Goal: Find contact information: Find contact information

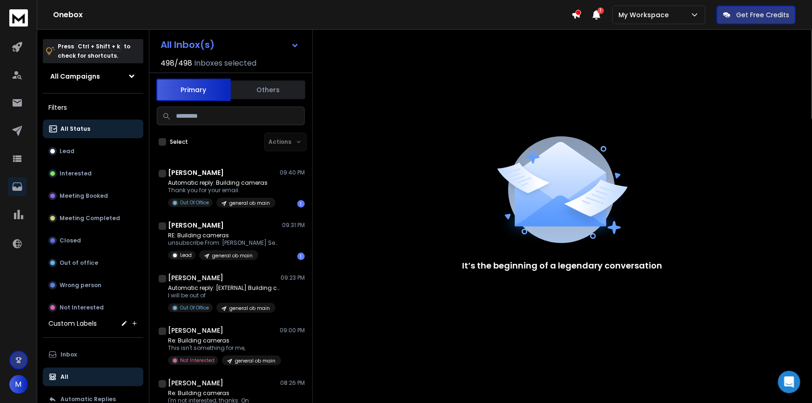
click at [451, 311] on div "It’s the beginning of a legendary conversation" at bounding box center [563, 201] width 500 height 343
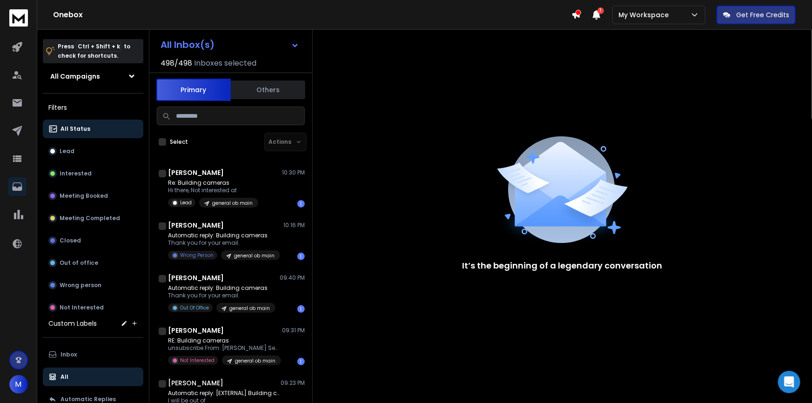
drag, startPoint x: 388, startPoint y: 280, endPoint x: 420, endPoint y: 270, distance: 33.3
click at [420, 270] on div "It’s the beginning of a legendary conversation" at bounding box center [563, 201] width 500 height 343
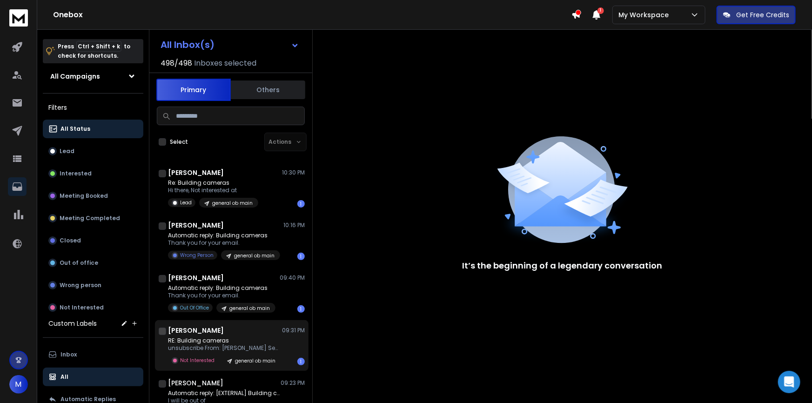
click at [231, 324] on div "[PERSON_NAME] 09:31 PM RE: Building cameras unsubscribe From: [PERSON_NAME] Sen…" at bounding box center [232, 345] width 154 height 51
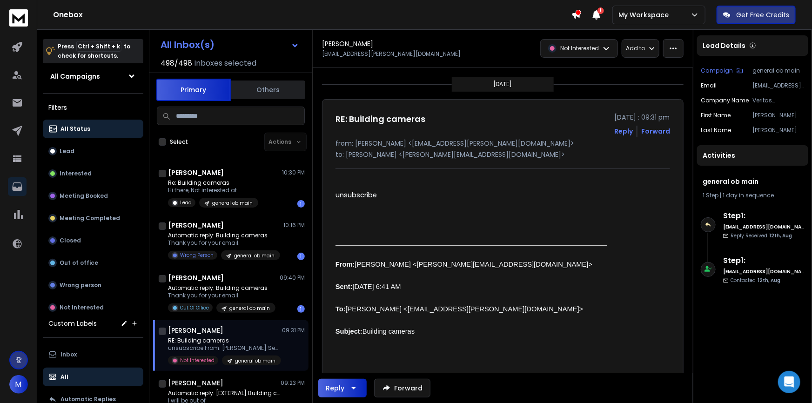
click at [363, 58] on div "[PERSON_NAME] [PERSON_NAME] [EMAIL_ADDRESS][PERSON_NAME][DOMAIN_NAME] Not Inter…" at bounding box center [503, 49] width 380 height 38
click at [364, 56] on p "[EMAIL_ADDRESS][PERSON_NAME][DOMAIN_NAME]" at bounding box center [391, 53] width 139 height 7
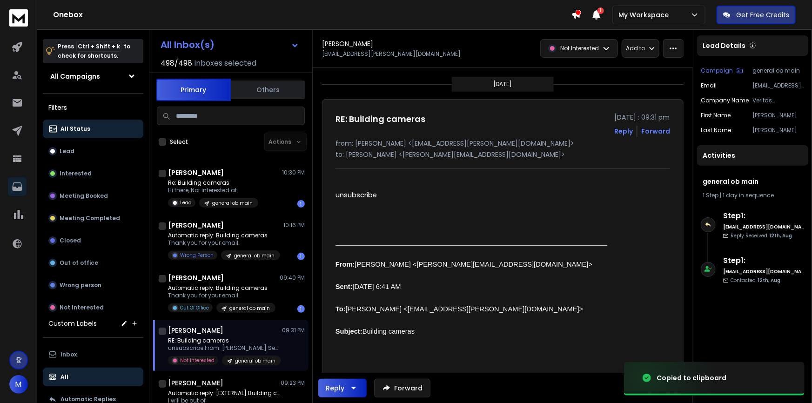
click at [373, 45] on h1 "[PERSON_NAME]" at bounding box center [347, 43] width 51 height 9
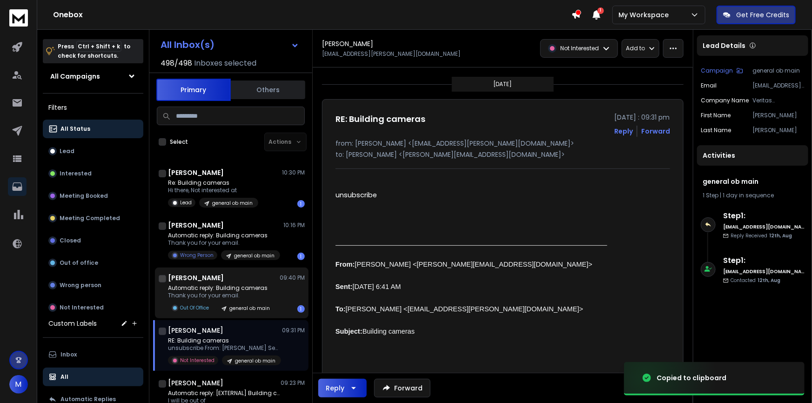
click at [270, 287] on p "Automatic reply: Building cameras" at bounding box center [222, 287] width 108 height 7
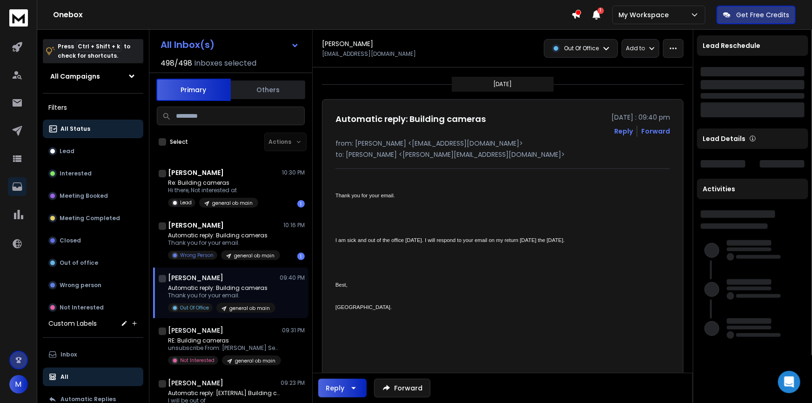
click at [354, 55] on p "[EMAIL_ADDRESS][DOMAIN_NAME]" at bounding box center [369, 53] width 94 height 7
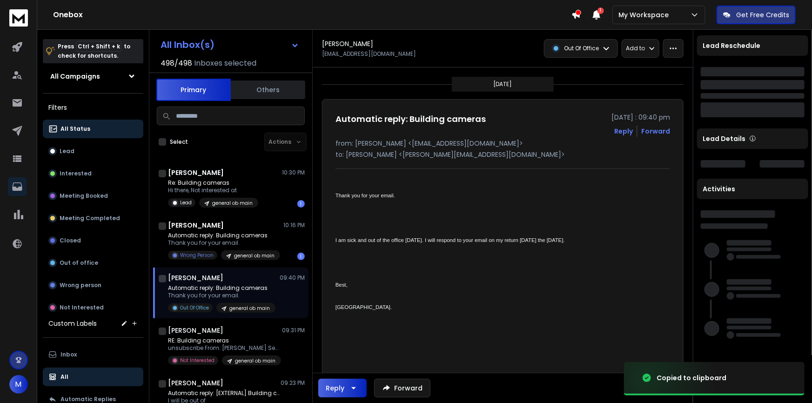
click at [362, 42] on h1 "[PERSON_NAME]" at bounding box center [347, 43] width 51 height 9
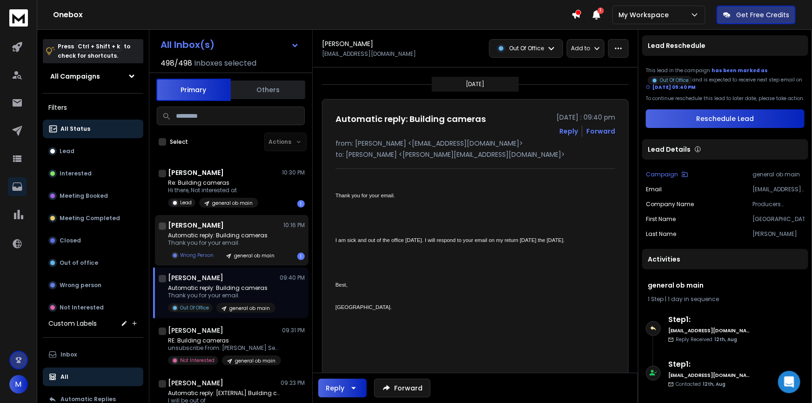
click at [273, 239] on p "Thank you for your email." at bounding box center [224, 242] width 112 height 7
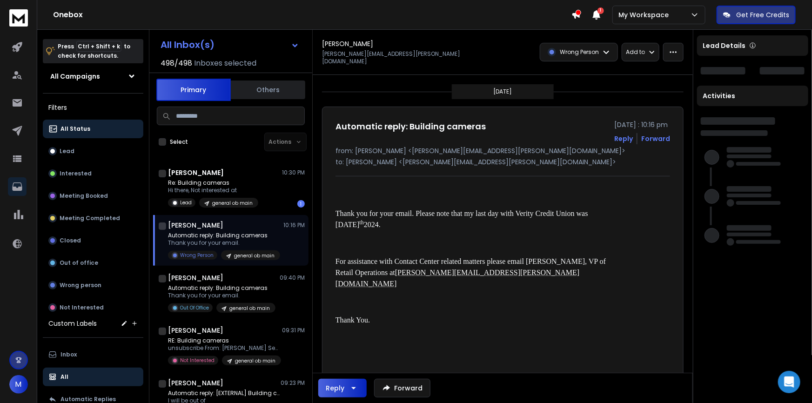
click at [372, 51] on p "[PERSON_NAME][EMAIL_ADDRESS][PERSON_NAME][DOMAIN_NAME]" at bounding box center [411, 57] width 178 height 15
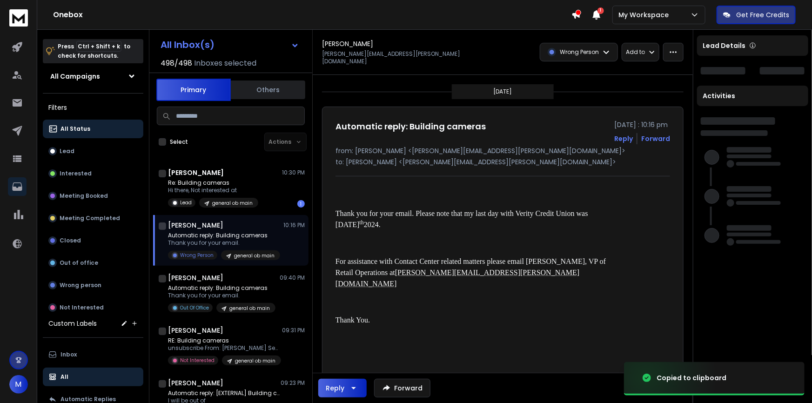
click at [328, 44] on h1 "[PERSON_NAME]" at bounding box center [347, 43] width 51 height 9
click at [412, 291] on div "Thank you for your email. Please note that my last day with Verity Credit Union…" at bounding box center [472, 285] width 272 height 199
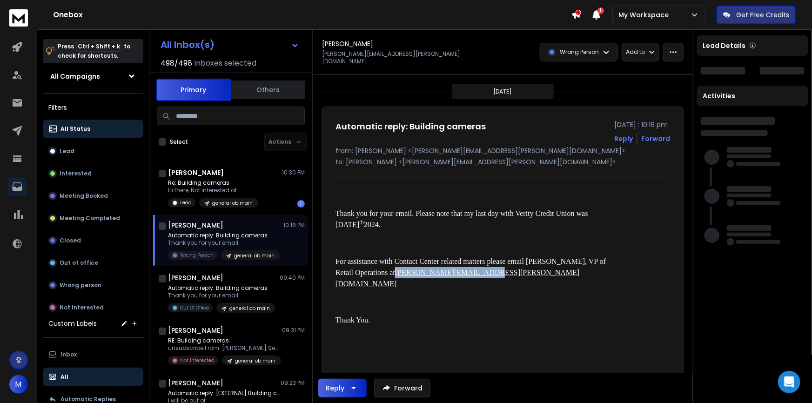
drag, startPoint x: 418, startPoint y: 275, endPoint x: 334, endPoint y: 276, distance: 83.8
click at [334, 276] on div "Automatic reply: Building cameras [DATE] : 10:16 pm Reply Forward from: [PERSON…" at bounding box center [503, 279] width 362 height 344
copy span "[PERSON_NAME][EMAIL_ADDRESS][PERSON_NAME][DOMAIN_NAME]"
click at [466, 310] on p "Thank You." at bounding box center [472, 315] width 272 height 22
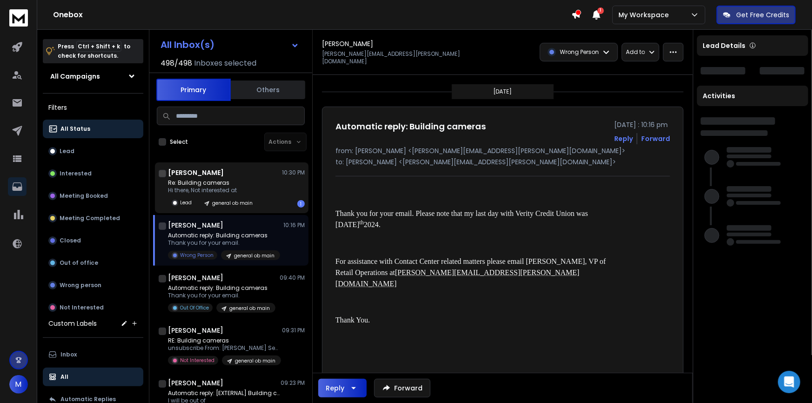
click at [280, 195] on div "Re: Building cameras Hi there, Not interested at Lead general ob main 1" at bounding box center [236, 193] width 137 height 28
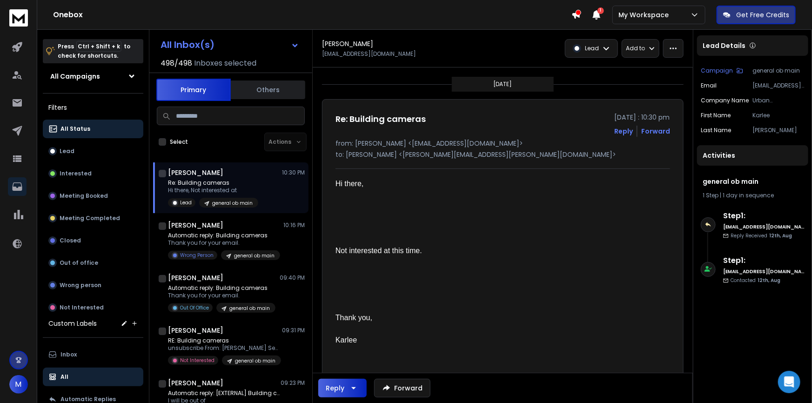
click at [345, 57] on p "[EMAIL_ADDRESS][DOMAIN_NAME]" at bounding box center [369, 53] width 94 height 7
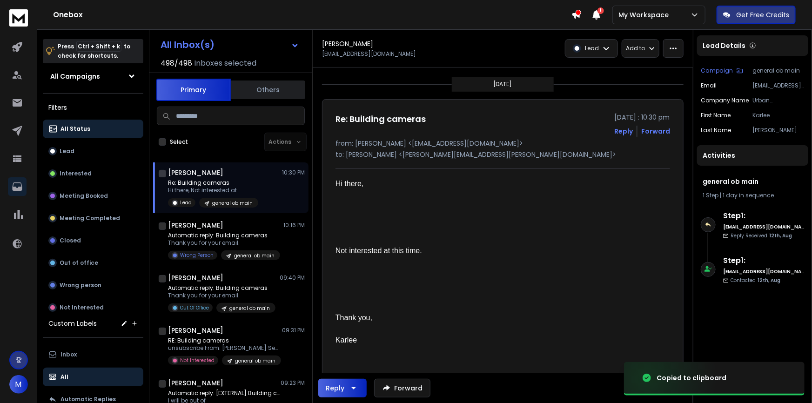
click at [337, 43] on h1 "[PERSON_NAME]" at bounding box center [347, 43] width 51 height 9
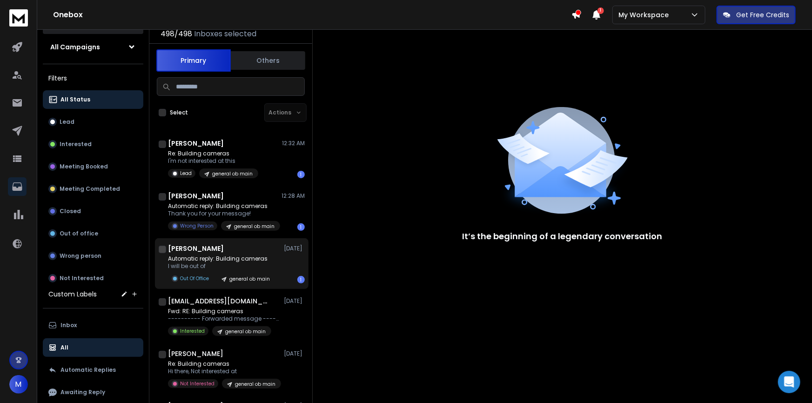
click at [253, 264] on p "﻿I will be out of" at bounding box center [222, 266] width 108 height 7
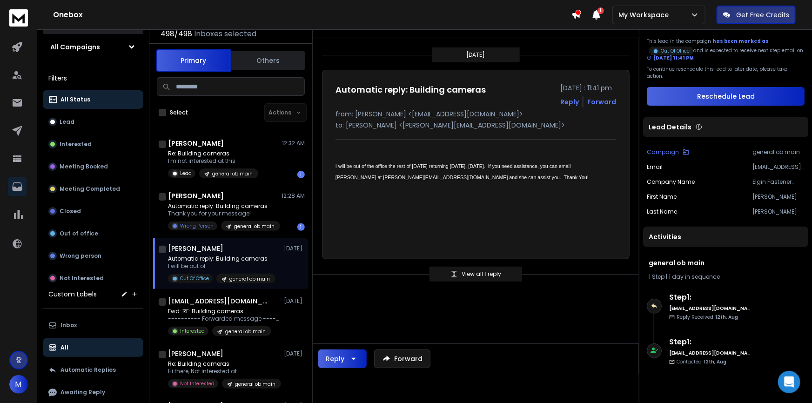
click at [269, 269] on p "﻿I will be out of" at bounding box center [222, 266] width 108 height 7
click at [768, 163] on p "[EMAIL_ADDRESS][DOMAIN_NAME]" at bounding box center [779, 166] width 52 height 7
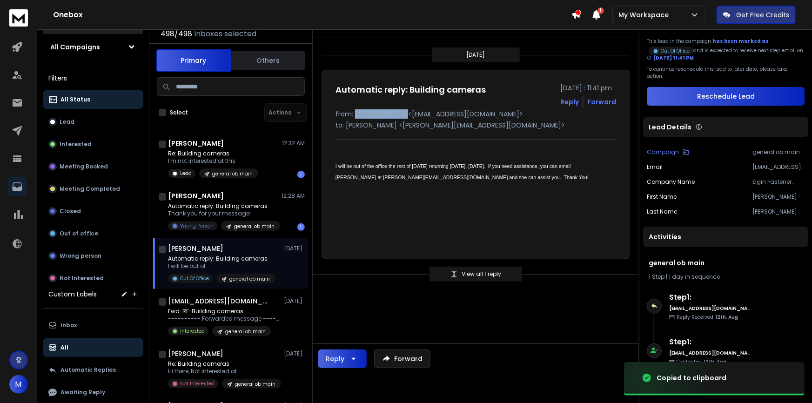
drag, startPoint x: 354, startPoint y: 114, endPoint x: 403, endPoint y: 115, distance: 48.9
click at [403, 115] on p "from: [PERSON_NAME] <[EMAIL_ADDRESS][DOMAIN_NAME]>" at bounding box center [476, 113] width 281 height 9
copy p "[PERSON_NAME]"
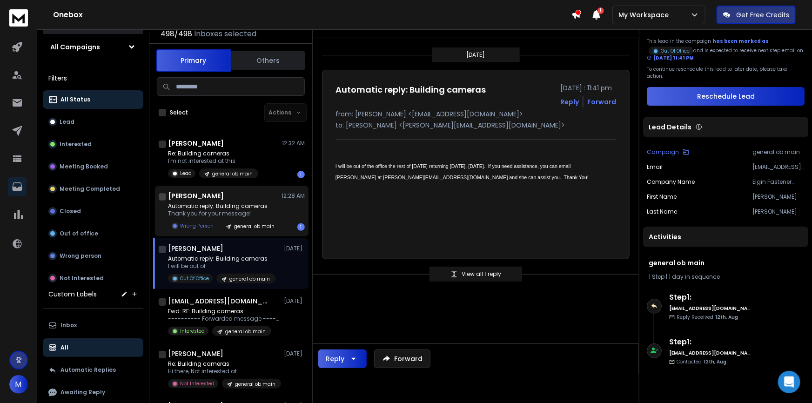
click at [266, 214] on p "Thank you for your message!" at bounding box center [224, 213] width 112 height 7
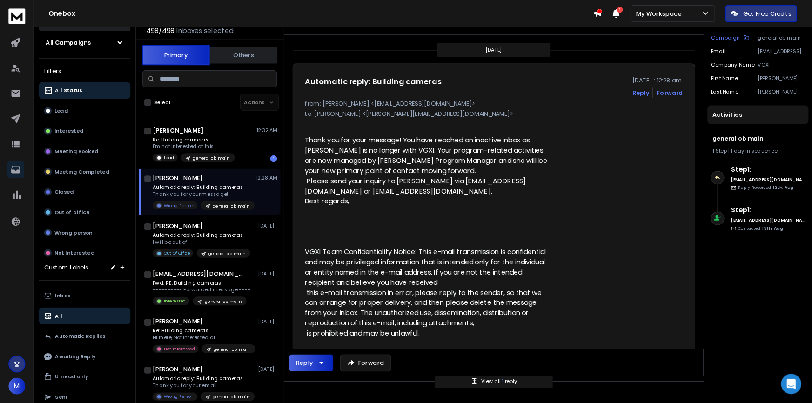
scroll to position [29, 0]
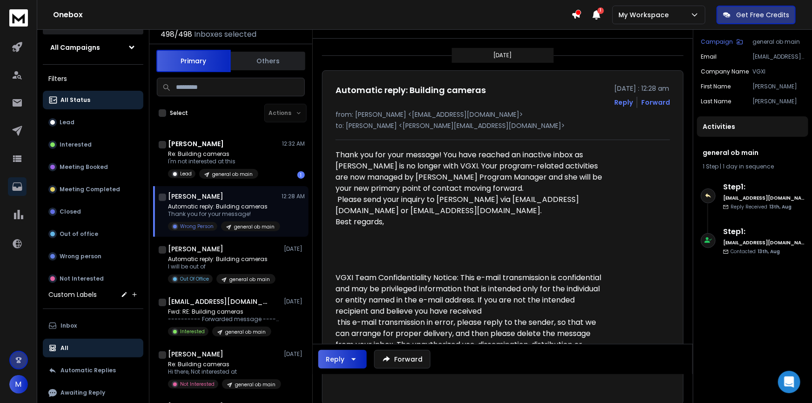
click at [777, 56] on p "[EMAIL_ADDRESS][DOMAIN_NAME]" at bounding box center [779, 56] width 52 height 7
drag, startPoint x: 355, startPoint y: 116, endPoint x: 241, endPoint y: 37, distance: 138.8
click at [408, 115] on p "from: [PERSON_NAME] <[EMAIL_ADDRESS][DOMAIN_NAME]>" at bounding box center [503, 114] width 335 height 9
copy p "[PERSON_NAME]"
drag, startPoint x: 427, startPoint y: 214, endPoint x: 346, endPoint y: 213, distance: 80.5
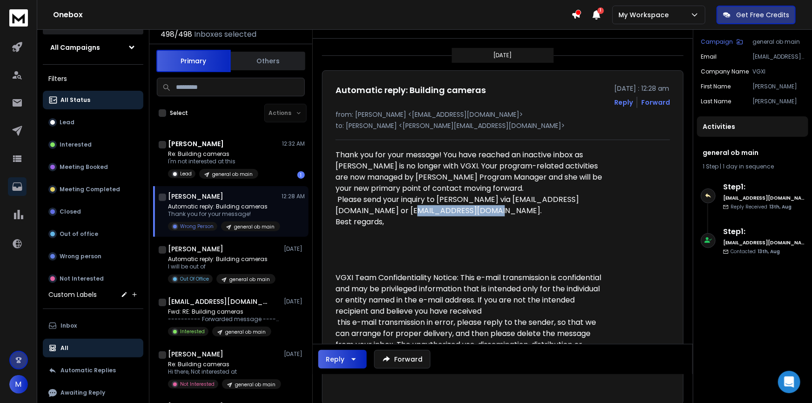
click at [346, 213] on div "Thank you for your message! You have reached an inactive inbox as [PERSON_NAME]…" at bounding box center [475, 270] width 279 height 242
copy div "[EMAIL_ADDRESS][DOMAIN_NAME]"
click at [466, 222] on div "Thank you for your message! You have reached an inactive inbox as [PERSON_NAME]…" at bounding box center [475, 270] width 279 height 242
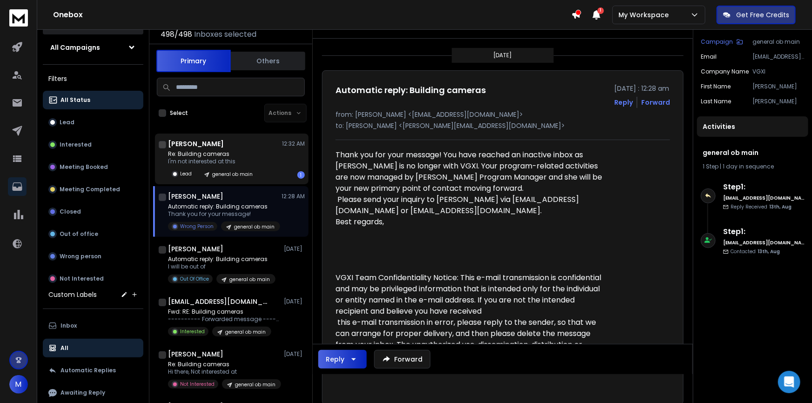
click at [284, 134] on div "[PERSON_NAME] 12:32 AM Re: Building cameras I'm not interested at this Lead gen…" at bounding box center [232, 159] width 154 height 51
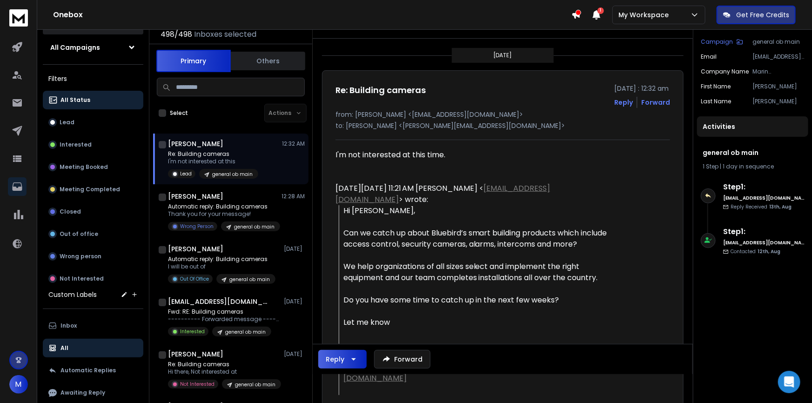
click at [764, 56] on p "[EMAIL_ADDRESS][DOMAIN_NAME]" at bounding box center [779, 56] width 52 height 7
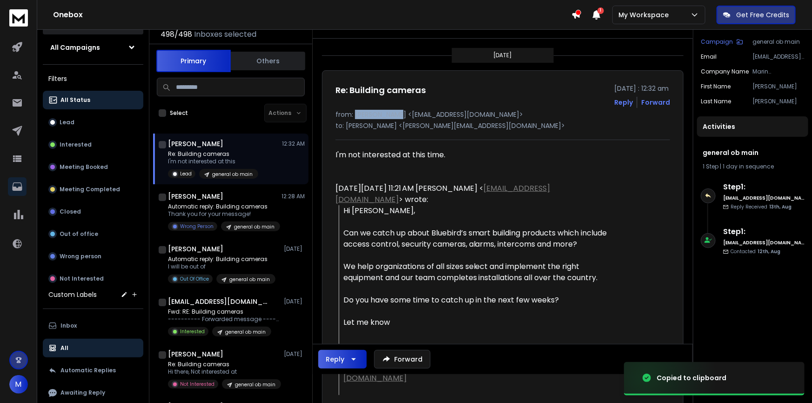
drag, startPoint x: 354, startPoint y: 114, endPoint x: 391, endPoint y: 116, distance: 37.3
click at [391, 116] on p "from: [PERSON_NAME] <[EMAIL_ADDRESS][DOMAIN_NAME]>" at bounding box center [503, 114] width 335 height 9
copy p "[PERSON_NAME]"
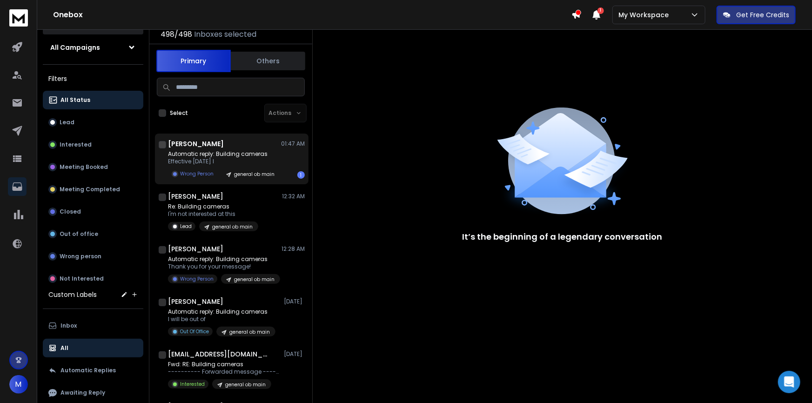
click at [264, 150] on p "Automatic reply: Building cameras" at bounding box center [224, 153] width 112 height 7
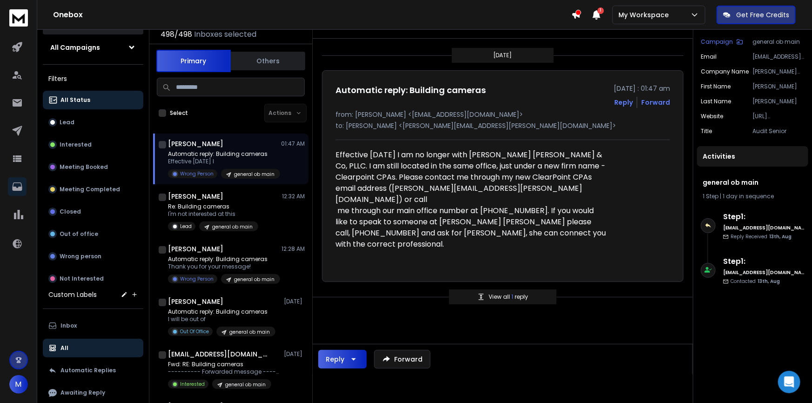
click at [766, 58] on p "[EMAIL_ADDRESS][DOMAIN_NAME]" at bounding box center [779, 56] width 52 height 7
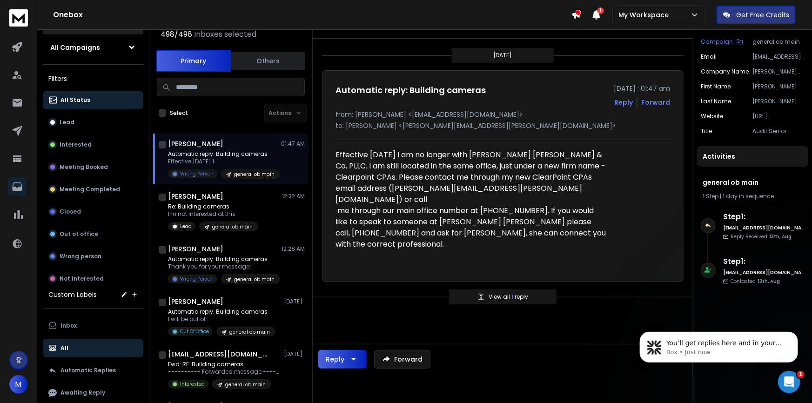
scroll to position [0, 0]
drag, startPoint x: 354, startPoint y: 115, endPoint x: 400, endPoint y: 114, distance: 45.6
click at [400, 114] on p "from: [PERSON_NAME] <[EMAIL_ADDRESS][DOMAIN_NAME]>" at bounding box center [503, 114] width 335 height 9
copy p "[PERSON_NAME]"
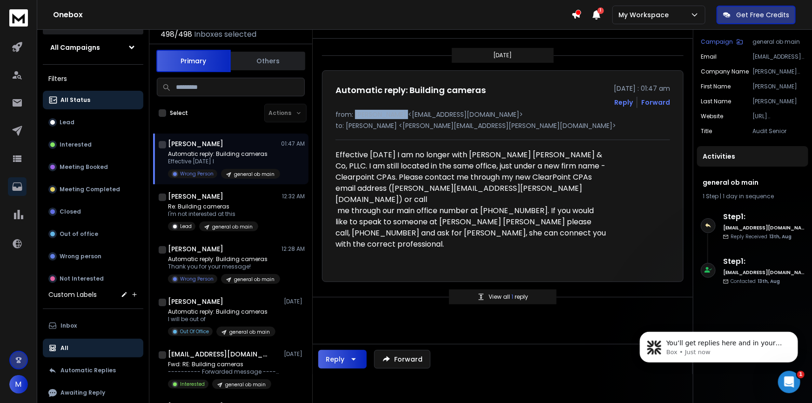
copy p "[PERSON_NAME]"
click at [460, 247] on div "Effective [DATE] I am no longer with [PERSON_NAME] [PERSON_NAME] & Co, PLLC. I …" at bounding box center [475, 208] width 279 height 119
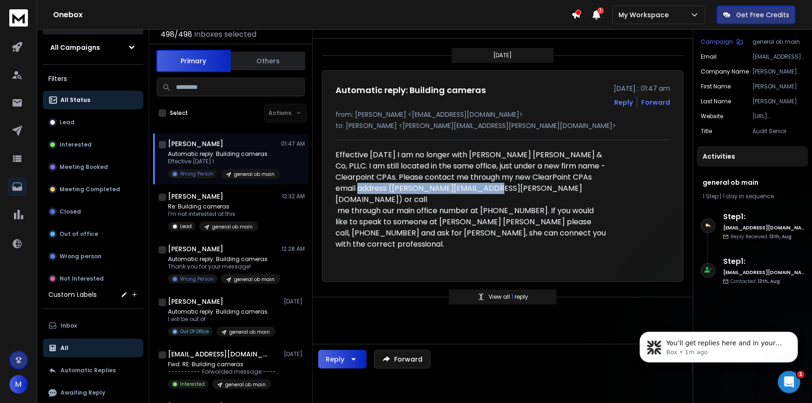
drag, startPoint x: 474, startPoint y: 188, endPoint x: 339, endPoint y: 189, distance: 135.0
click at [339, 189] on div "Effective [DATE] I am no longer with [PERSON_NAME] [PERSON_NAME] & Co, PLLC. I …" at bounding box center [475, 208] width 279 height 119
copy div "[PERSON_NAME][EMAIL_ADDRESS][PERSON_NAME][DOMAIN_NAME]"
click at [365, 173] on div "Effective [DATE] I am no longer with [PERSON_NAME] [PERSON_NAME] & Co, PLLC. I …" at bounding box center [475, 208] width 279 height 119
